Goal: Task Accomplishment & Management: Use online tool/utility

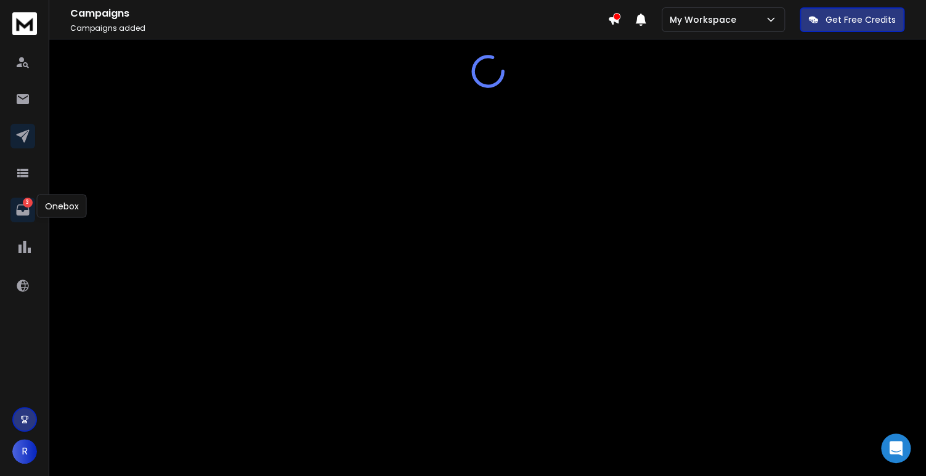
click at [18, 198] on link "3" at bounding box center [22, 210] width 25 height 25
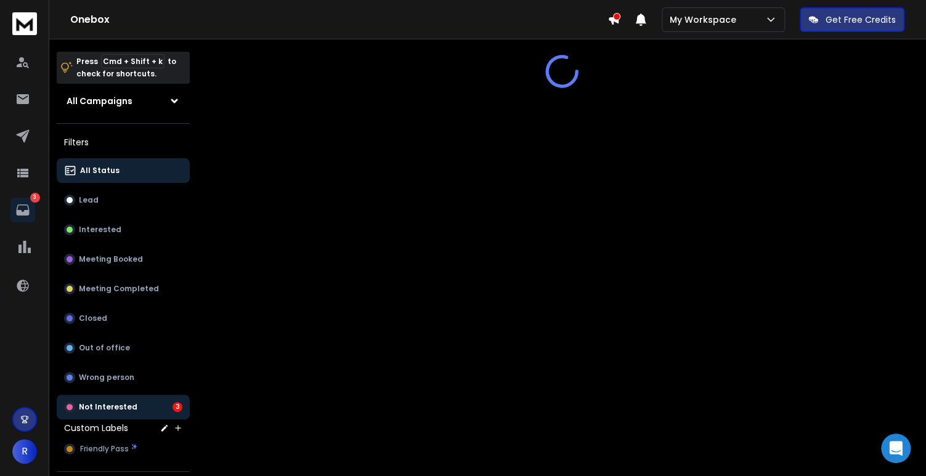
click at [134, 404] on button "Not Interested 3" at bounding box center [123, 407] width 133 height 25
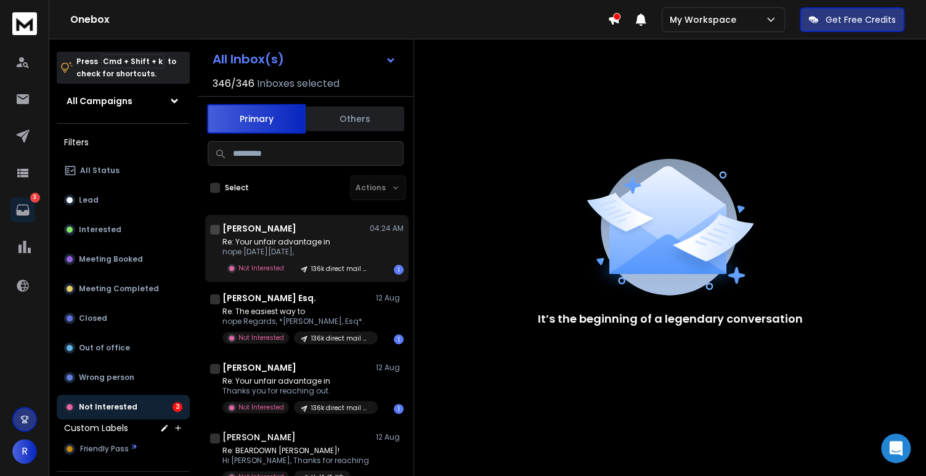
click at [276, 247] on p "nope [DATE][DATE]," at bounding box center [296, 252] width 148 height 10
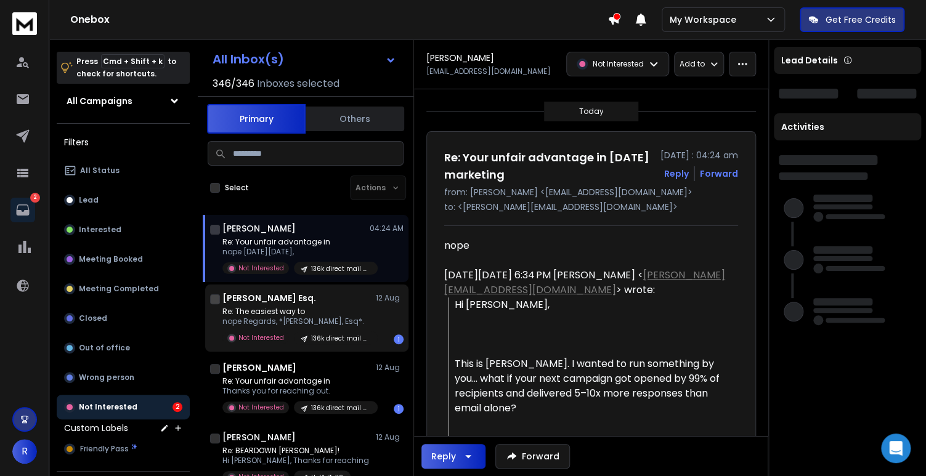
click at [283, 317] on p "nope Regards, *[PERSON_NAME], Esq*." at bounding box center [296, 322] width 148 height 10
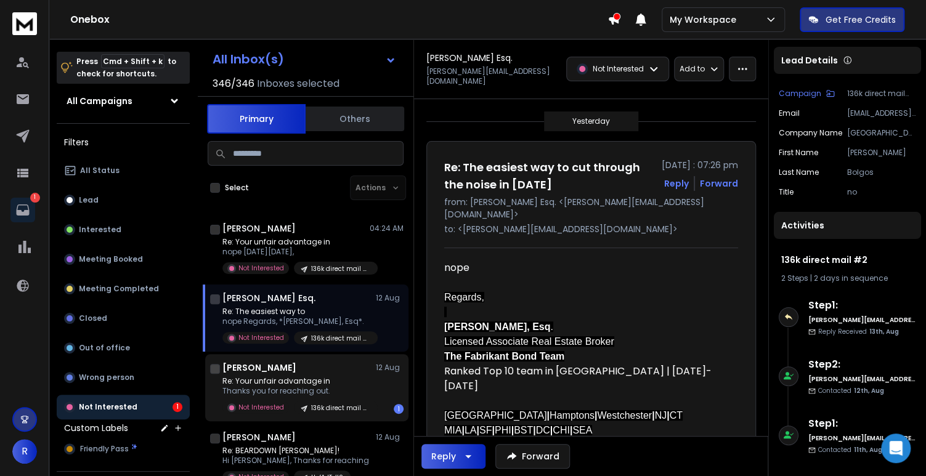
click at [288, 373] on div "[PERSON_NAME] [DATE] Re: Your unfair advantage in Thanks you for reaching out. …" at bounding box center [312, 387] width 181 height 52
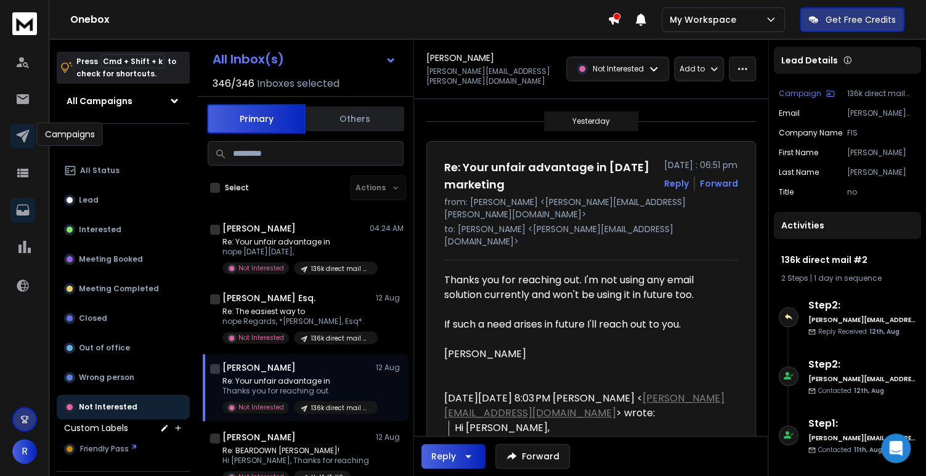
click at [28, 132] on icon at bounding box center [22, 136] width 15 height 15
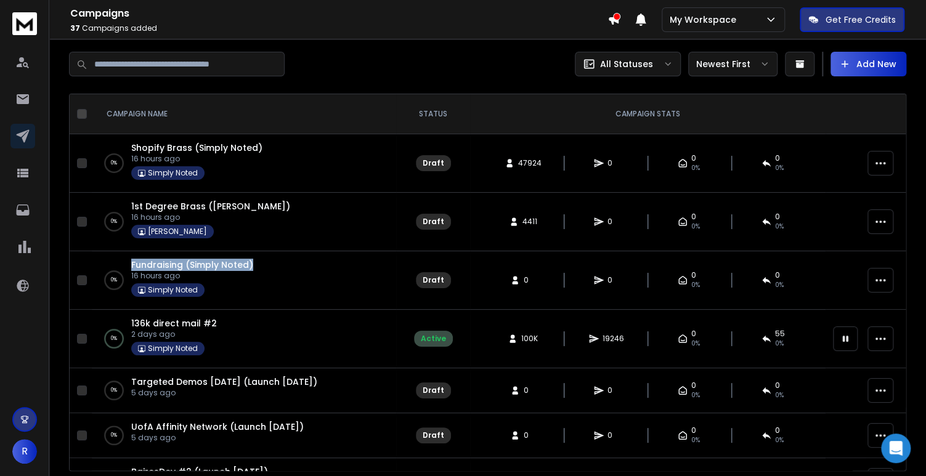
drag, startPoint x: 266, startPoint y: 264, endPoint x: 137, endPoint y: 254, distance: 129.0
click at [137, 254] on td "0 % Fundraising (Simply Noted) 16 hours ago Simply Noted" at bounding box center [244, 280] width 304 height 59
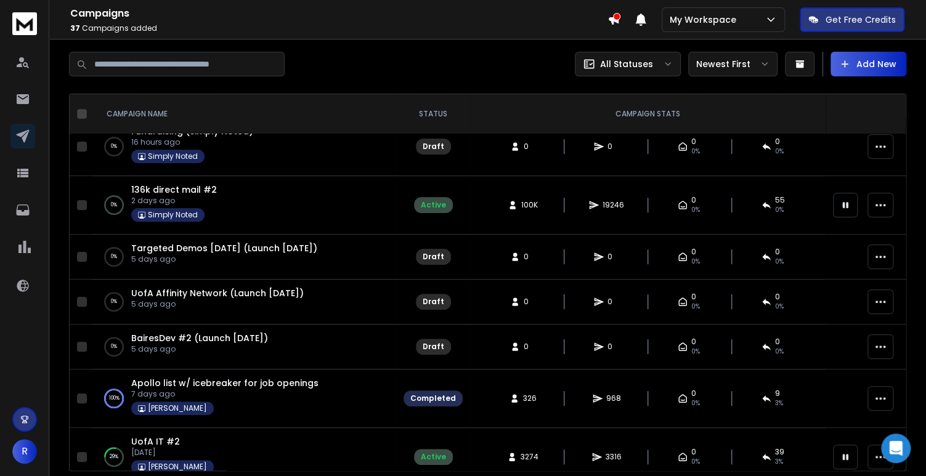
scroll to position [135, 0]
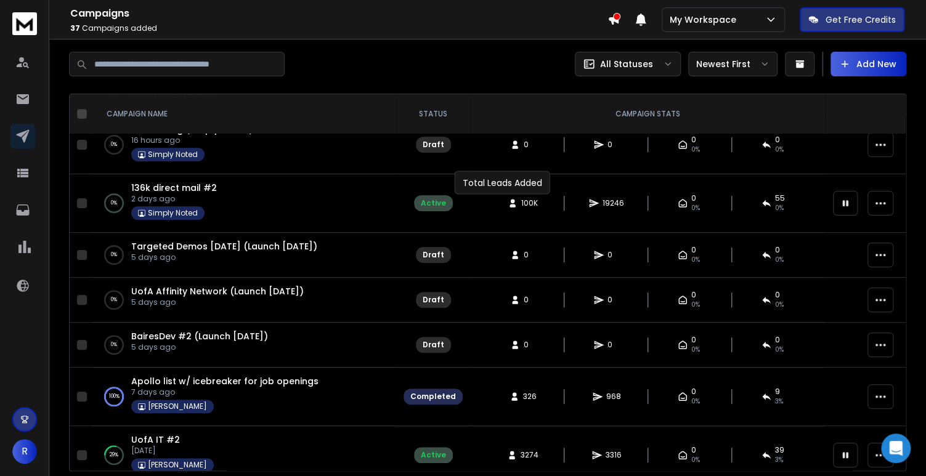
click at [521, 200] on span "100K" at bounding box center [529, 203] width 17 height 10
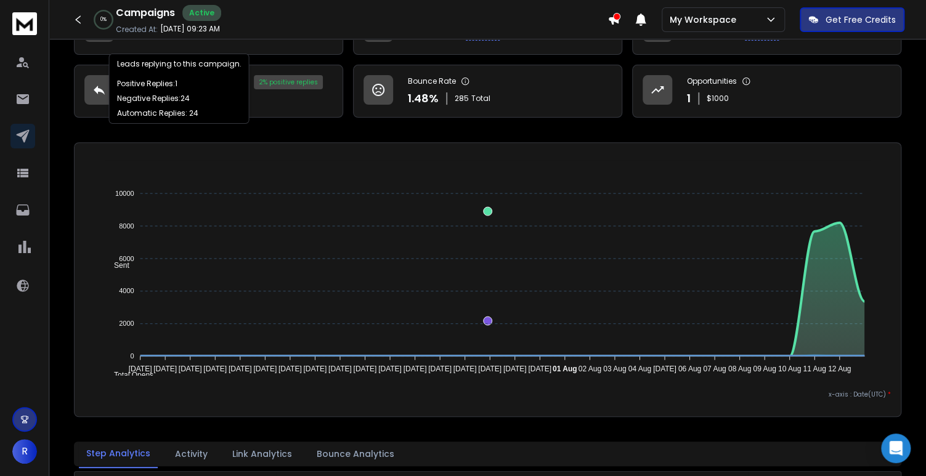
scroll to position [197, 0]
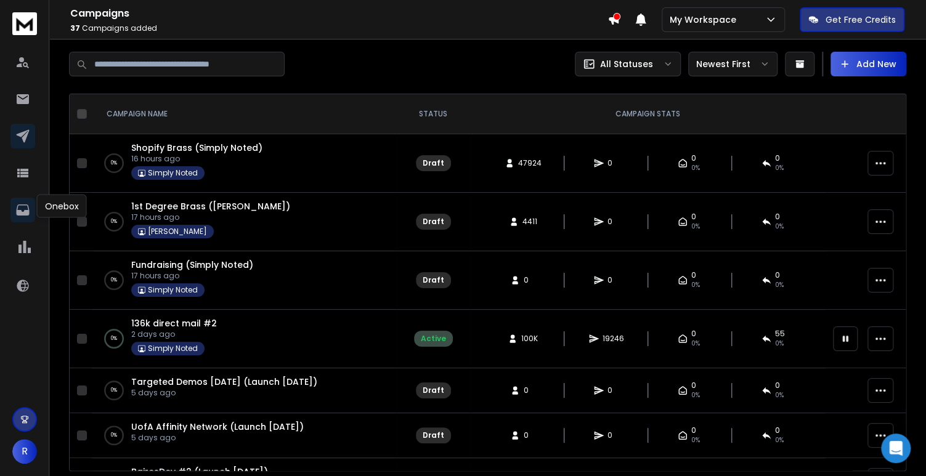
click at [20, 204] on icon at bounding box center [22, 209] width 13 height 11
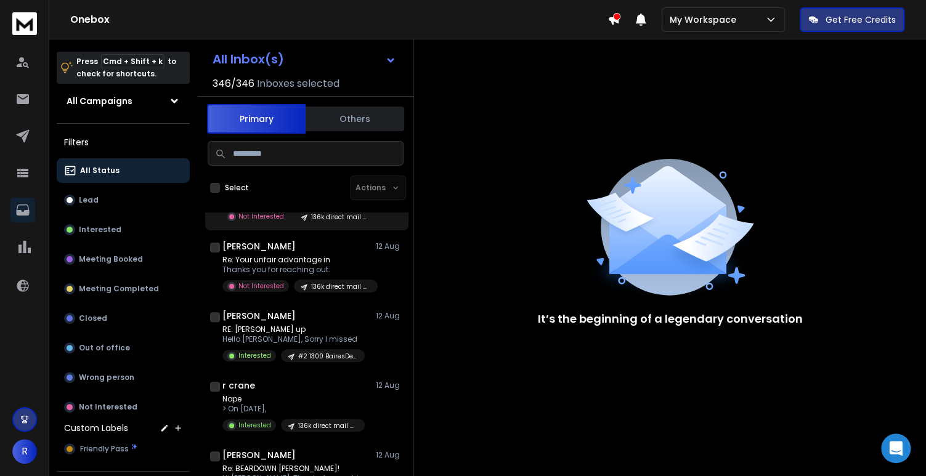
scroll to position [130, 0]
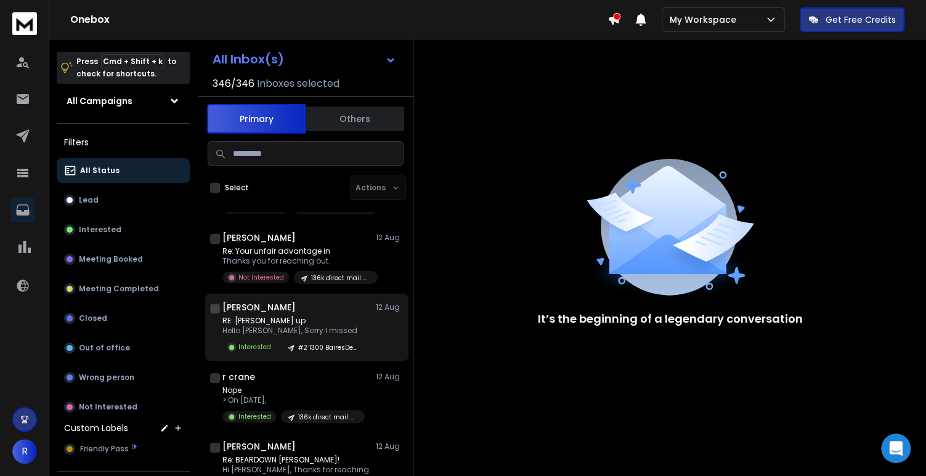
click at [307, 326] on p "Hello Rick, Sorry I missed" at bounding box center [293, 331] width 142 height 10
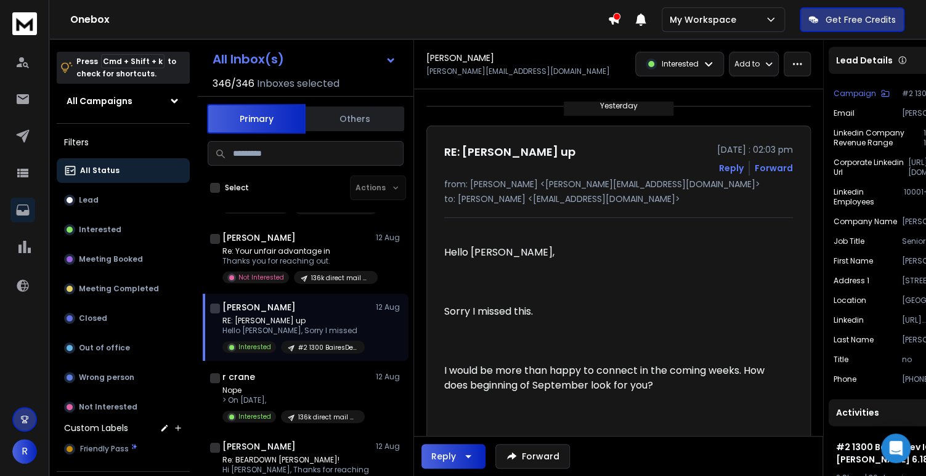
scroll to position [6, 0]
click at [23, 456] on span "R" at bounding box center [24, 451] width 25 height 25
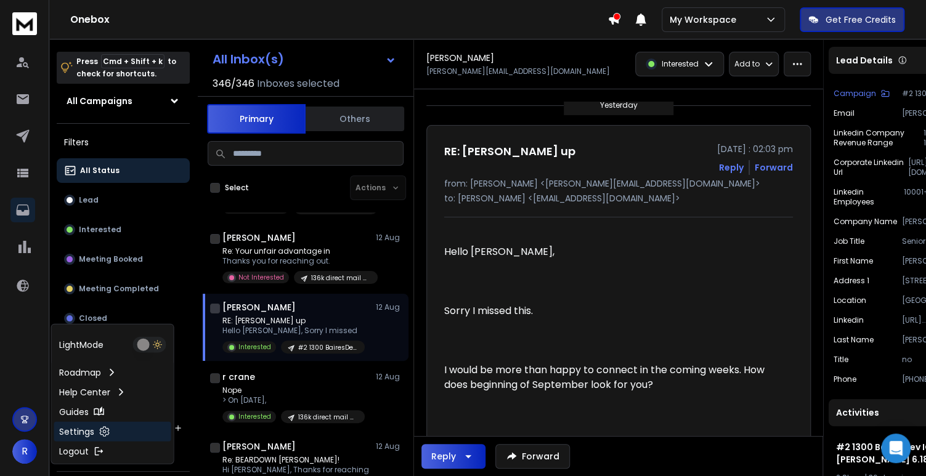
click at [75, 430] on p "Settings" at bounding box center [76, 432] width 35 height 12
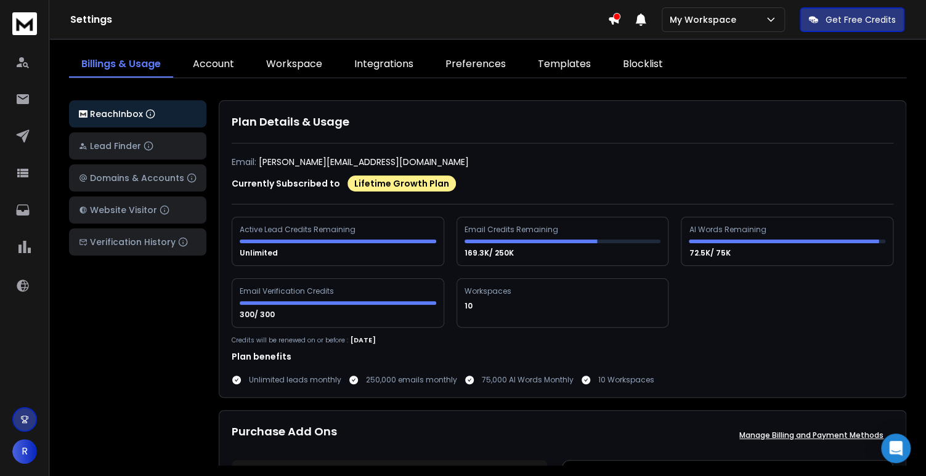
click at [380, 66] on link "Integrations" at bounding box center [384, 65] width 84 height 26
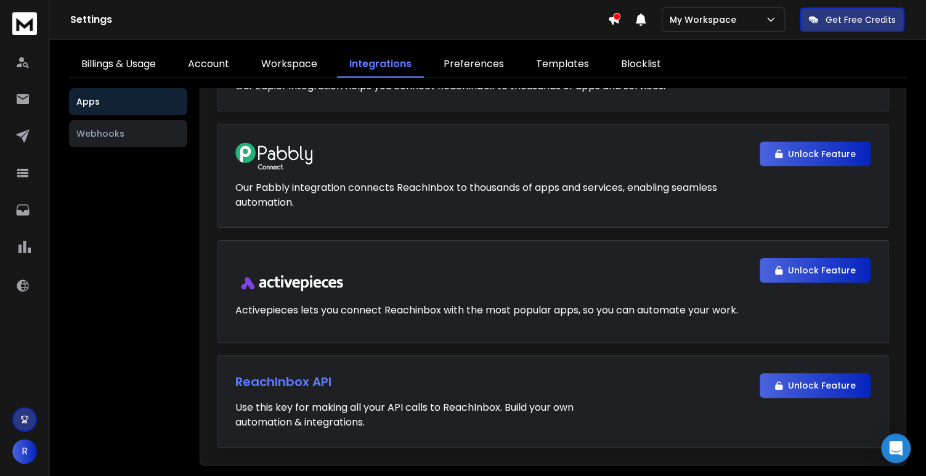
scroll to position [266, 0]
click at [770, 377] on button "Unlock Feature" at bounding box center [814, 385] width 111 height 25
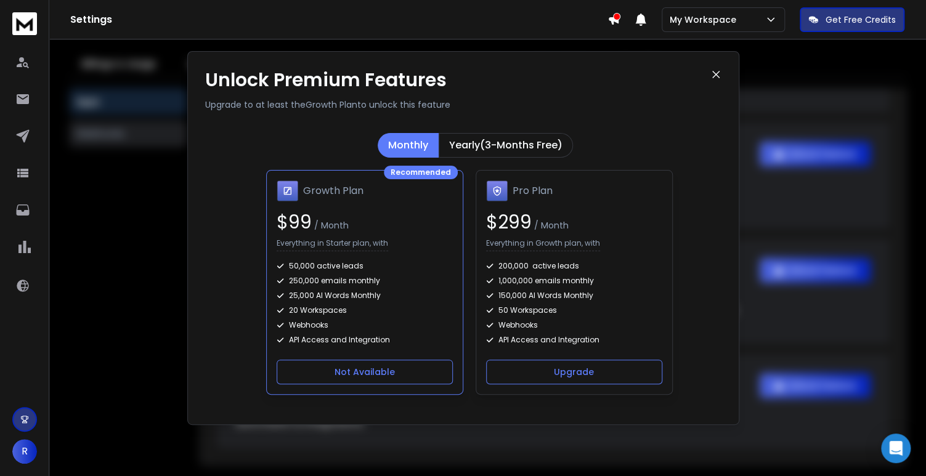
click at [103, 335] on div "Unlock Premium Features Upgrade to at least the Growth Plan to unlock this feat…" at bounding box center [463, 238] width 926 height 398
click at [718, 75] on icon at bounding box center [715, 74] width 11 height 11
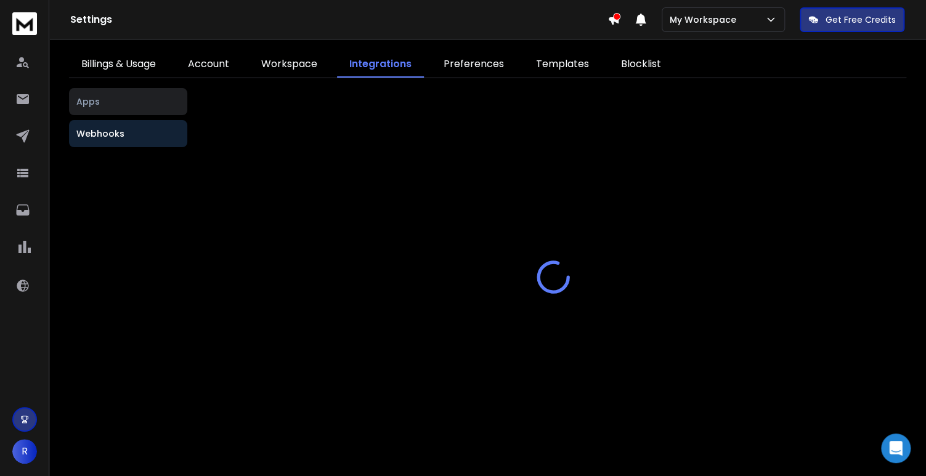
click at [123, 135] on button "Webhooks" at bounding box center [128, 133] width 118 height 27
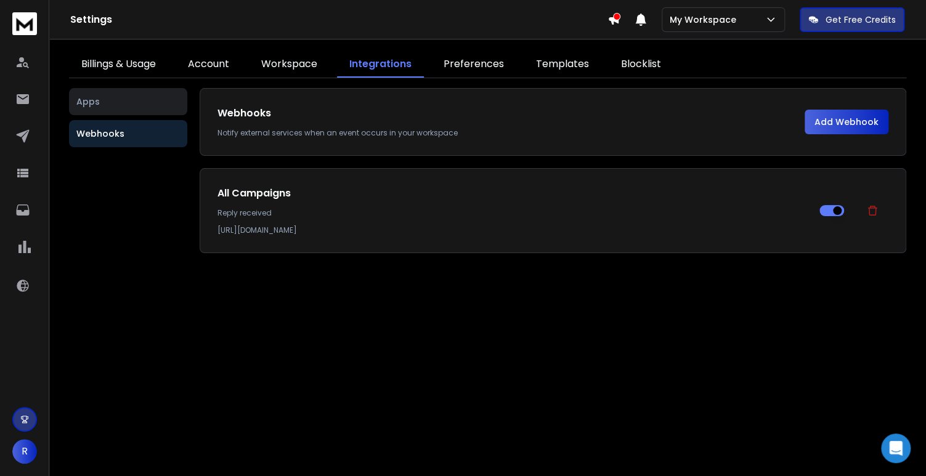
click at [844, 133] on div "Webhooks Notify external services when an event occurs in your workspace Add We…" at bounding box center [552, 122] width 671 height 32
click at [841, 126] on button "Add Webhook" at bounding box center [846, 122] width 84 height 25
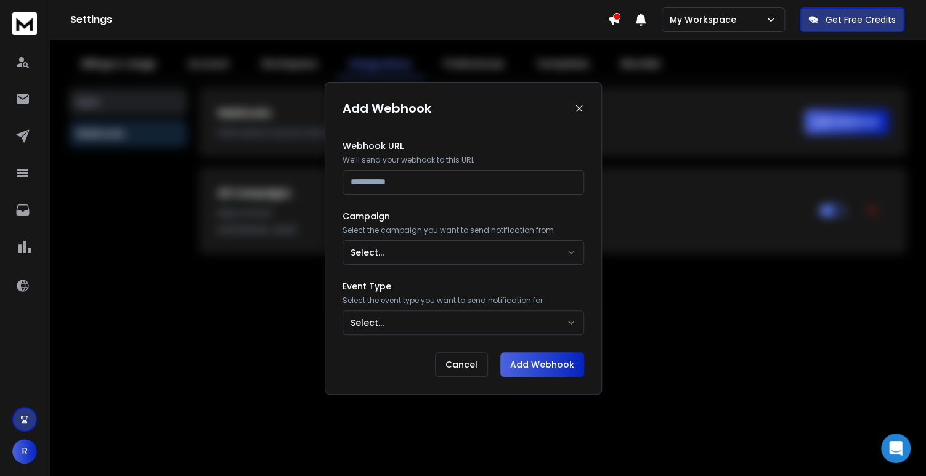
click at [475, 167] on div "Webhook URL We’ll send your webhook to this URL" at bounding box center [462, 168] width 241 height 53
click at [458, 235] on div "**********" at bounding box center [462, 238] width 241 height 53
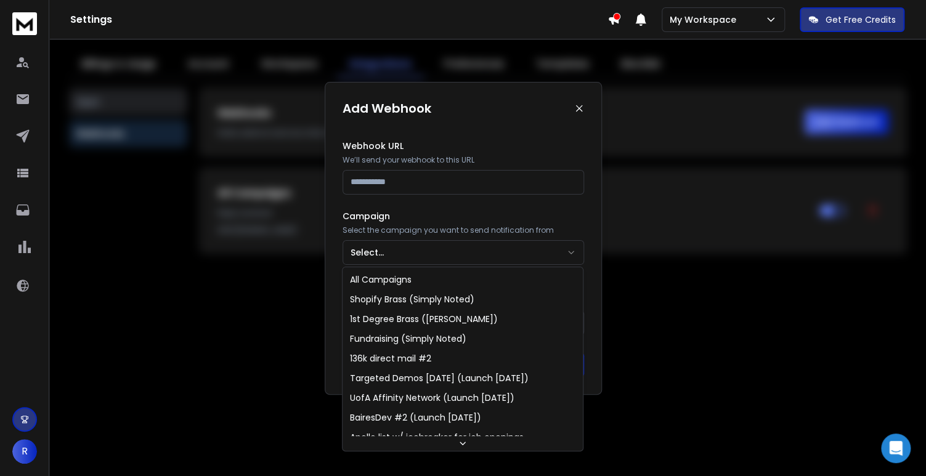
click at [454, 247] on button "Select..." at bounding box center [462, 252] width 241 height 25
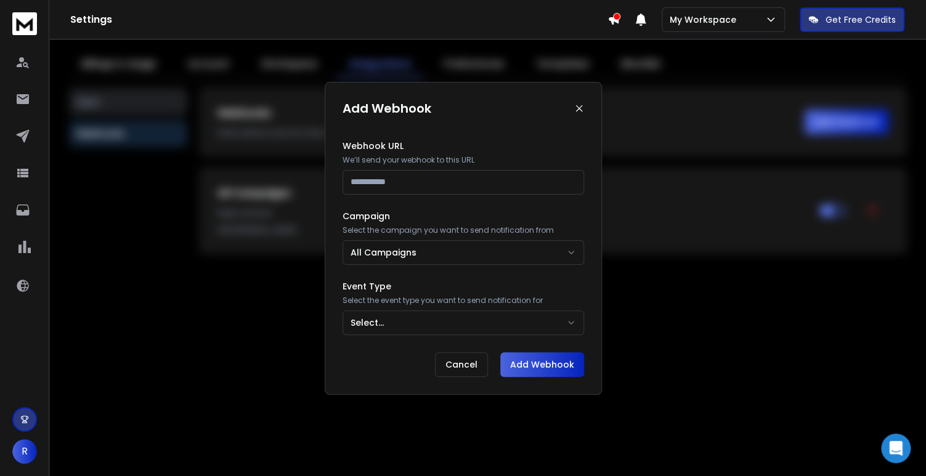
click at [408, 325] on button "Select..." at bounding box center [462, 322] width 241 height 25
click at [397, 184] on input at bounding box center [462, 182] width 241 height 25
click at [398, 184] on input "***" at bounding box center [462, 182] width 241 height 25
paste input "**********"
click at [539, 368] on button "Add Webhook" at bounding box center [542, 364] width 84 height 25
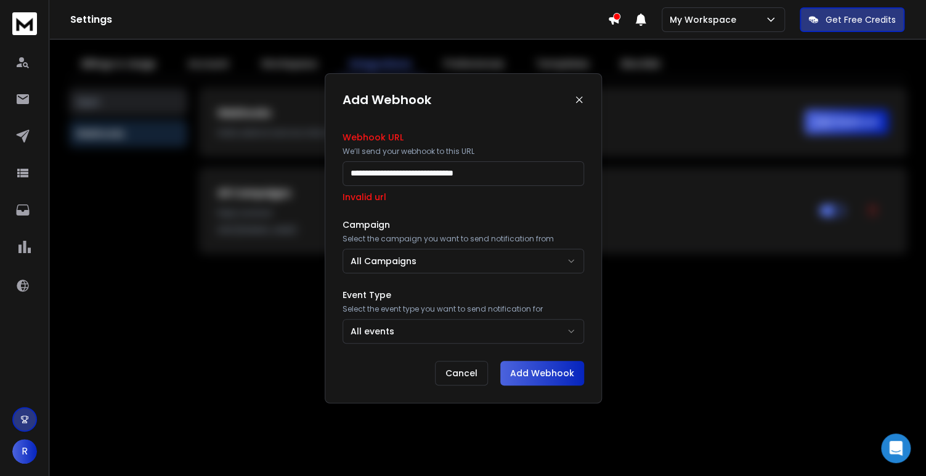
drag, startPoint x: 377, startPoint y: 174, endPoint x: 308, endPoint y: 167, distance: 69.9
click at [308, 167] on div "**********" at bounding box center [463, 238] width 926 height 355
type input "**********"
click at [554, 379] on button "Add Webhook" at bounding box center [542, 373] width 84 height 25
click at [554, 373] on button "Add Webhook" at bounding box center [542, 373] width 84 height 25
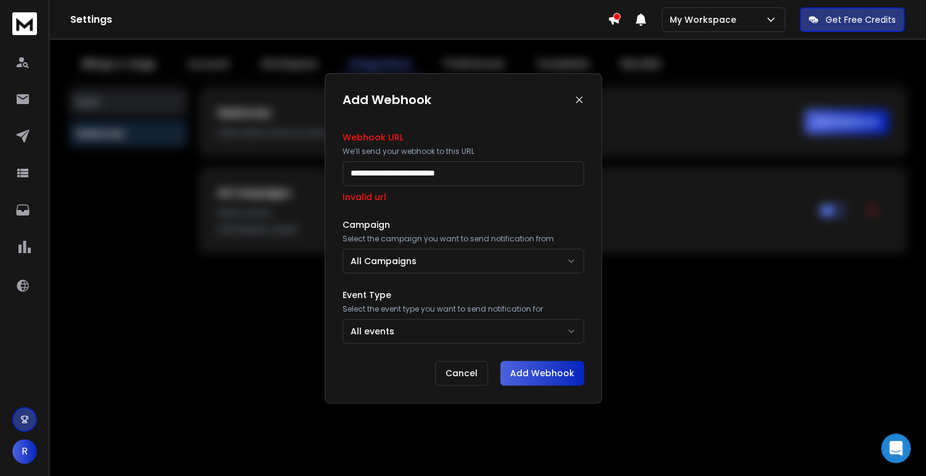
drag, startPoint x: 499, startPoint y: 174, endPoint x: 318, endPoint y: 168, distance: 180.5
click at [318, 168] on div "**********" at bounding box center [463, 238] width 926 height 355
click at [419, 171] on input at bounding box center [462, 173] width 241 height 25
paste input "**********"
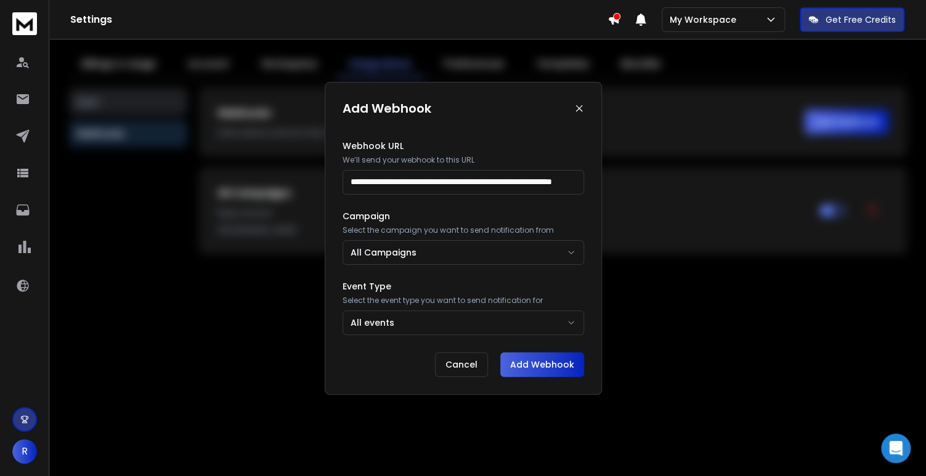
type input "**********"
click at [544, 367] on button "Add Webhook" at bounding box center [542, 364] width 84 height 25
click at [440, 176] on input "**********" at bounding box center [462, 182] width 241 height 25
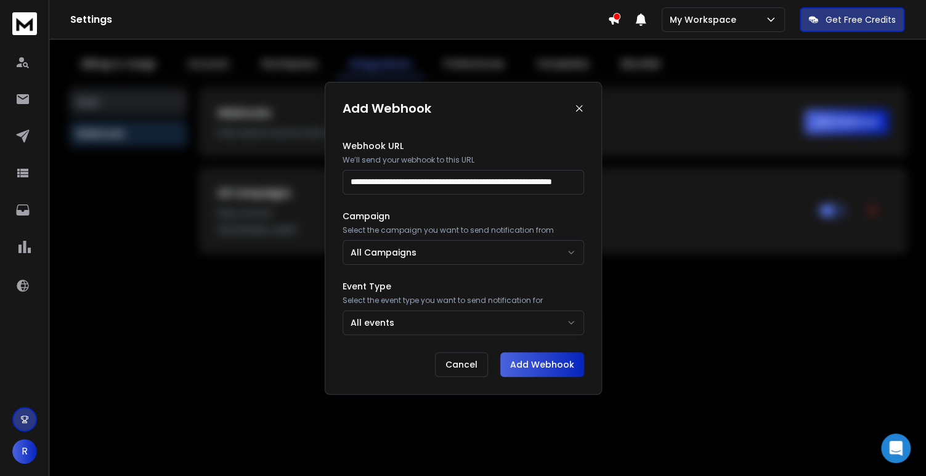
click at [552, 363] on button "Add Webhook" at bounding box center [542, 364] width 84 height 25
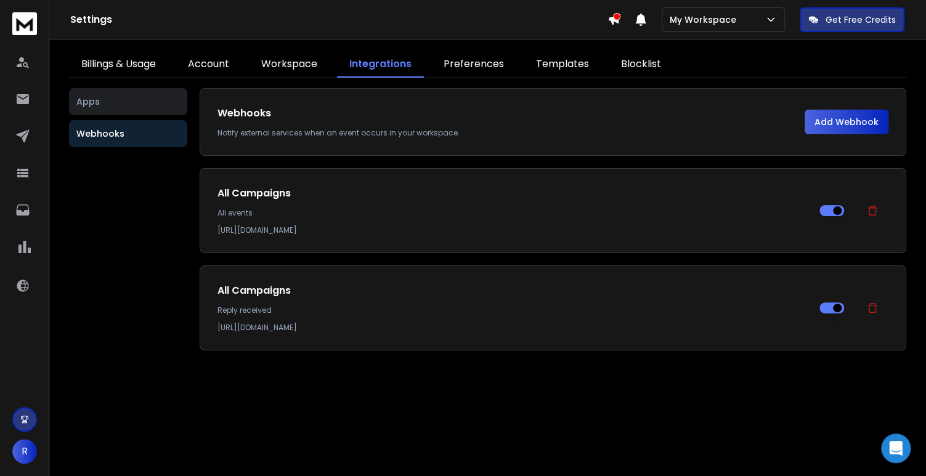
click at [515, 212] on p "All events" at bounding box center [513, 213] width 592 height 10
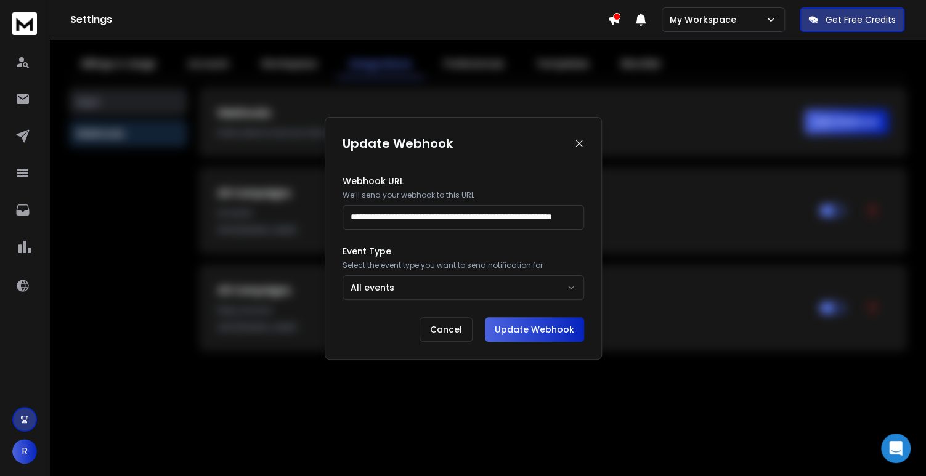
click at [527, 326] on button "Update Webhook" at bounding box center [534, 329] width 99 height 25
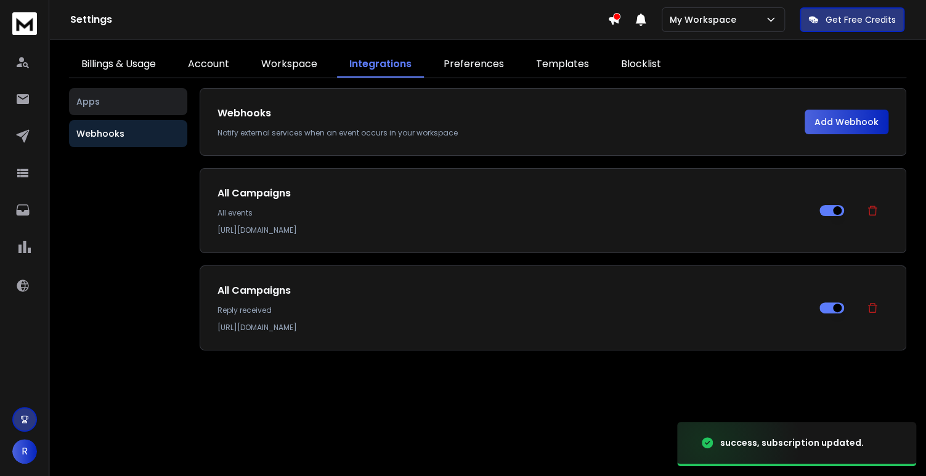
click at [293, 220] on div "All Campaigns All events https://rickelmore.app.n8n.cloud/webhook-test/reachinb…" at bounding box center [513, 210] width 592 height 49
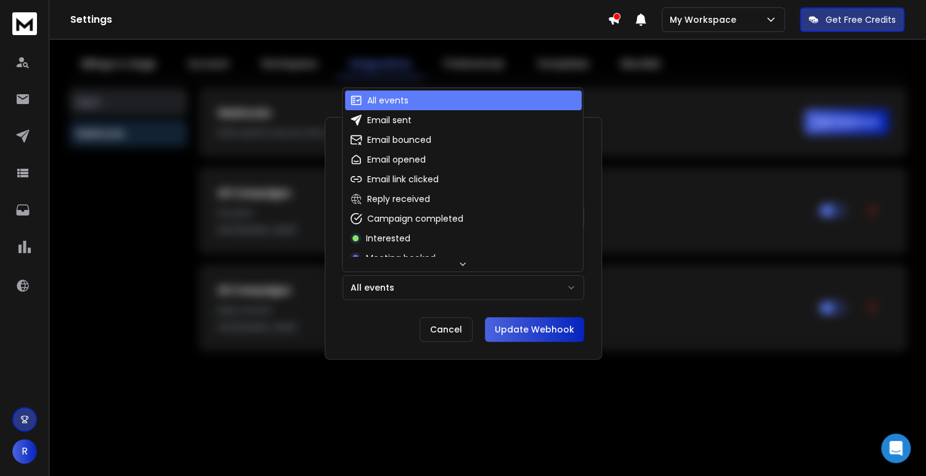
click at [559, 294] on button "All events" at bounding box center [462, 287] width 241 height 25
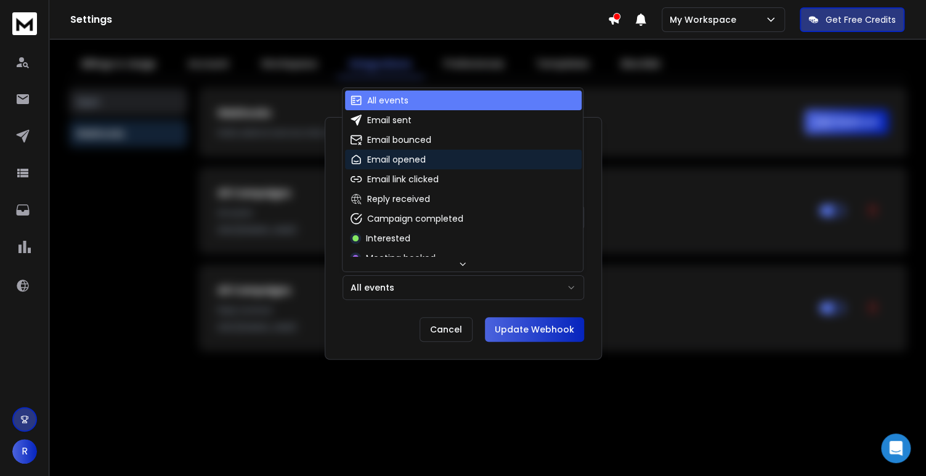
scroll to position [0, 0]
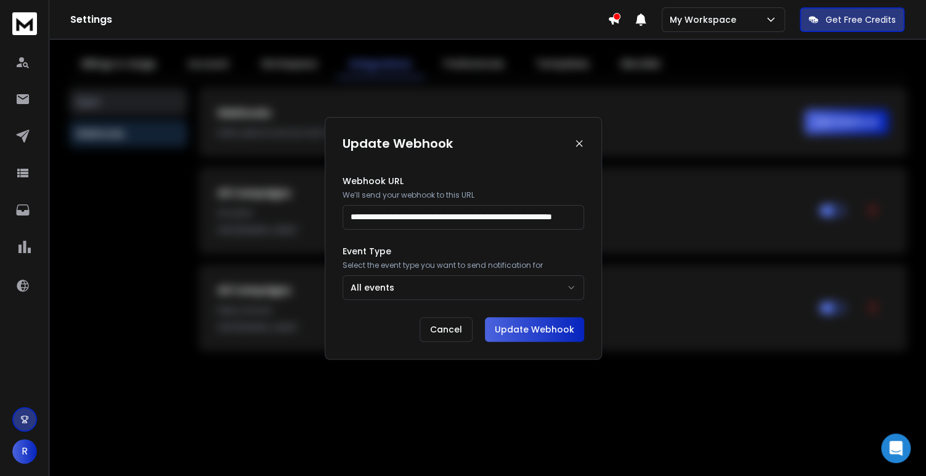
click at [546, 329] on button "Update Webhook" at bounding box center [534, 329] width 99 height 25
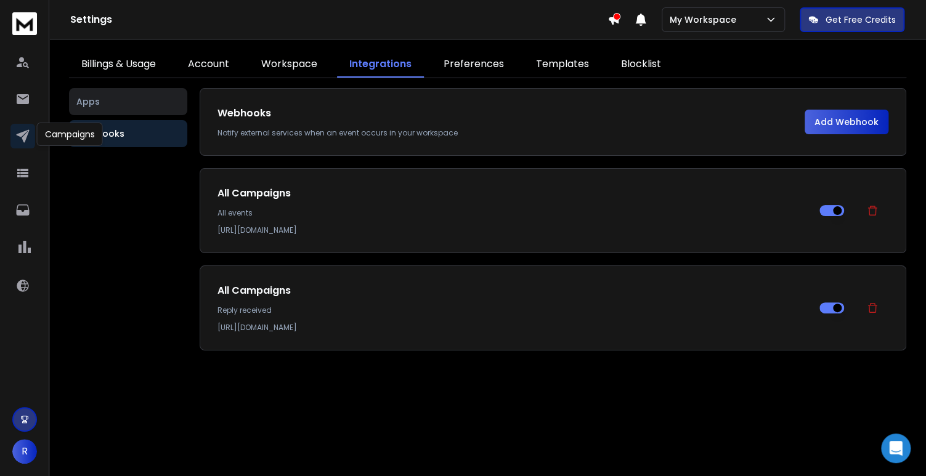
click at [25, 134] on icon at bounding box center [22, 135] width 13 height 13
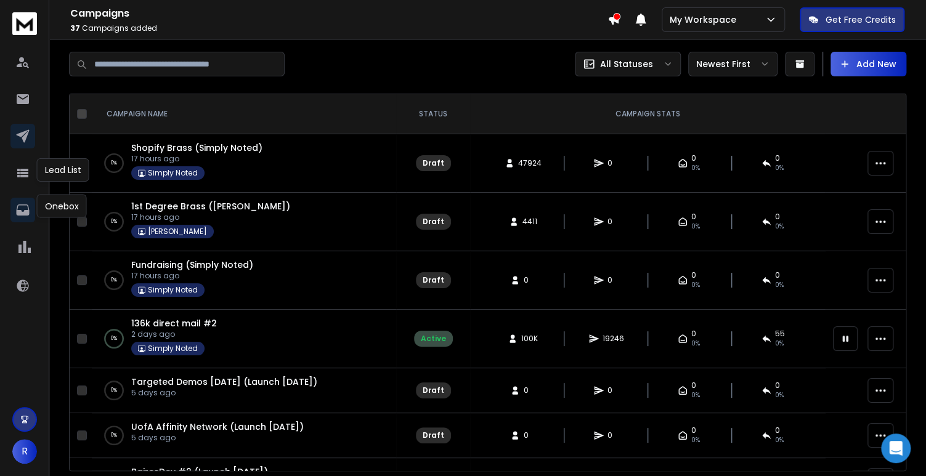
click at [25, 206] on icon at bounding box center [22, 209] width 13 height 11
